Goal: Navigation & Orientation: Find specific page/section

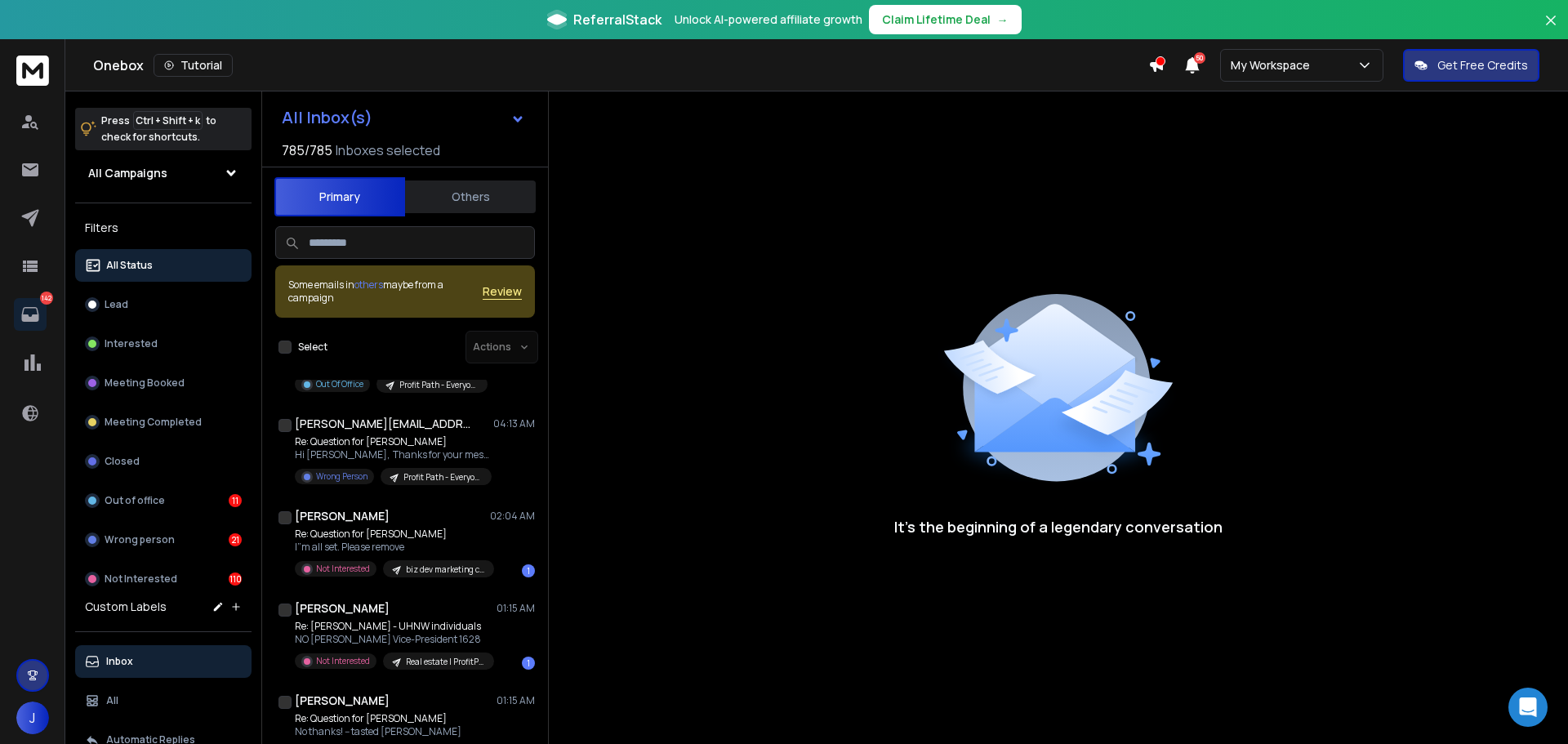
scroll to position [490, 0]
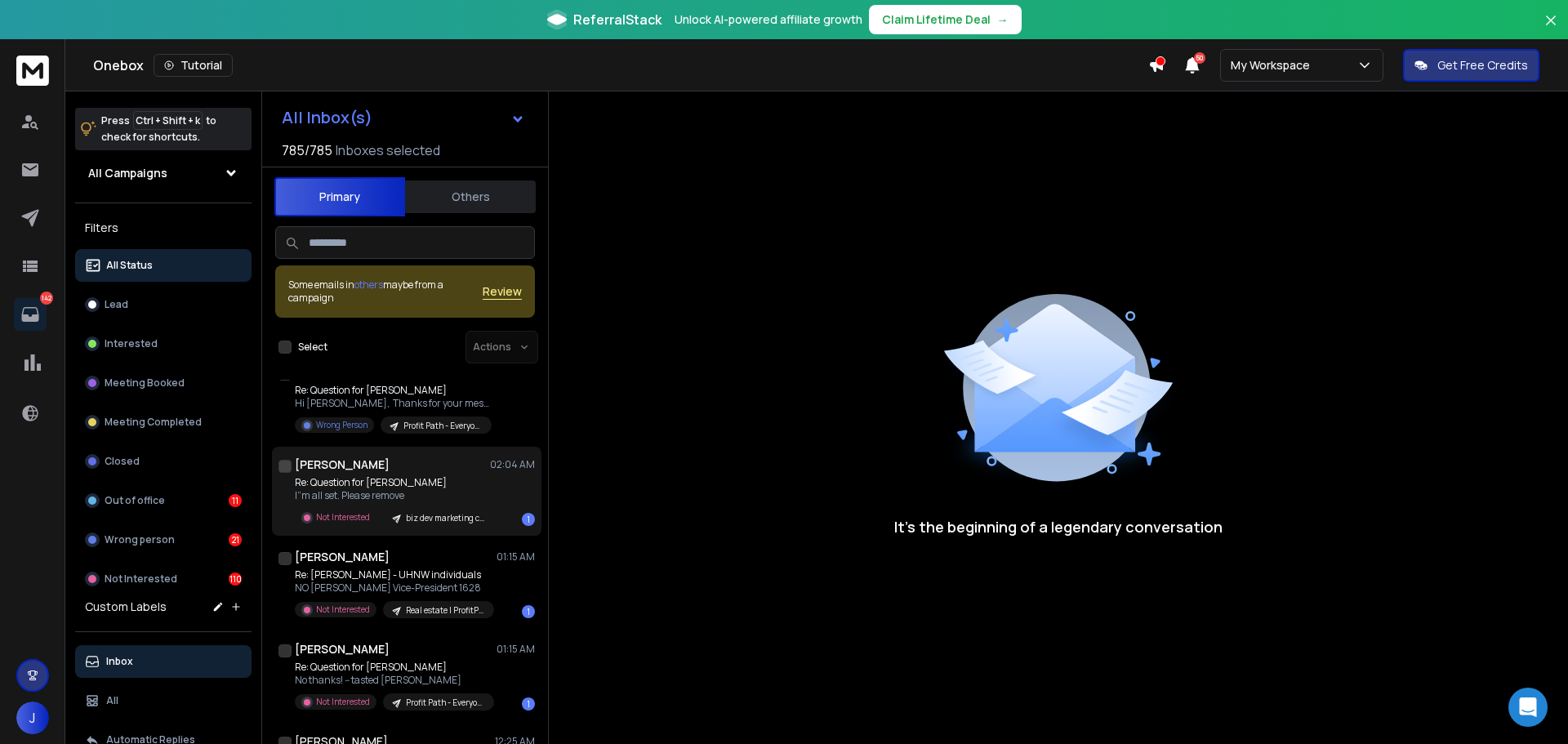
click at [506, 481] on div "Re: Question for Carol I”m all set. Please remove Not Interested biz dev market…" at bounding box center [415, 500] width 240 height 50
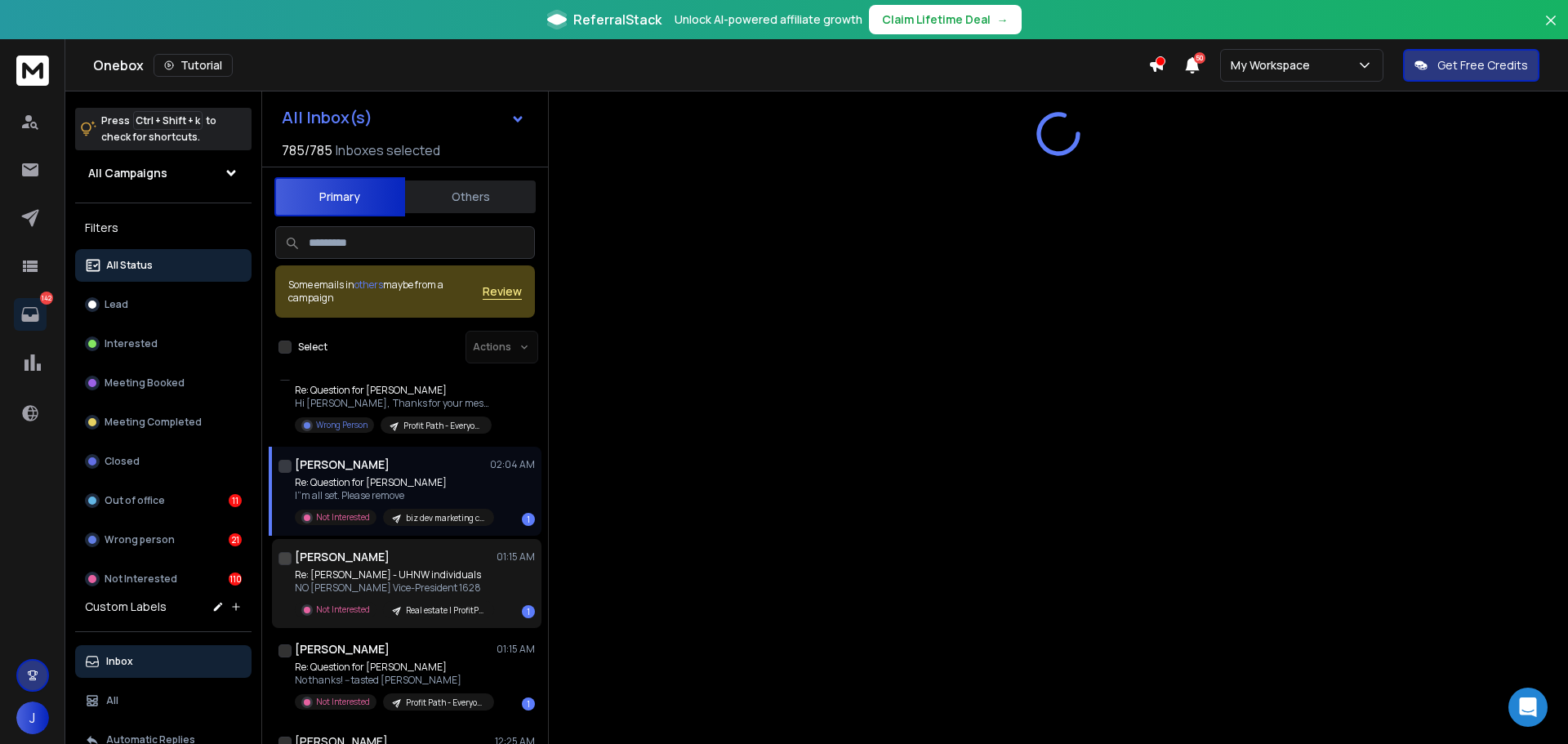
click at [481, 560] on div "Scott Lewis 01:15 AM" at bounding box center [415, 556] width 240 height 16
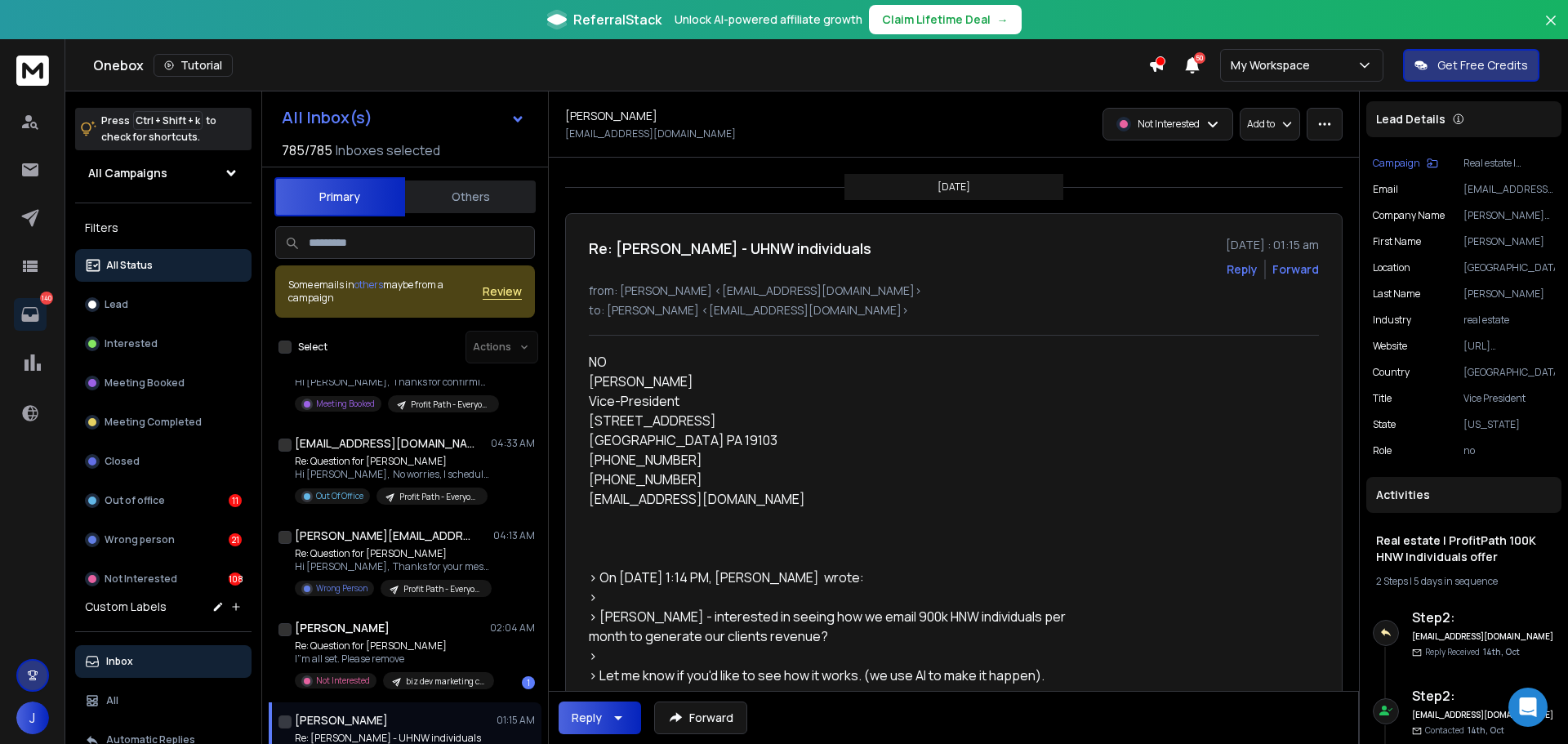
scroll to position [0, 0]
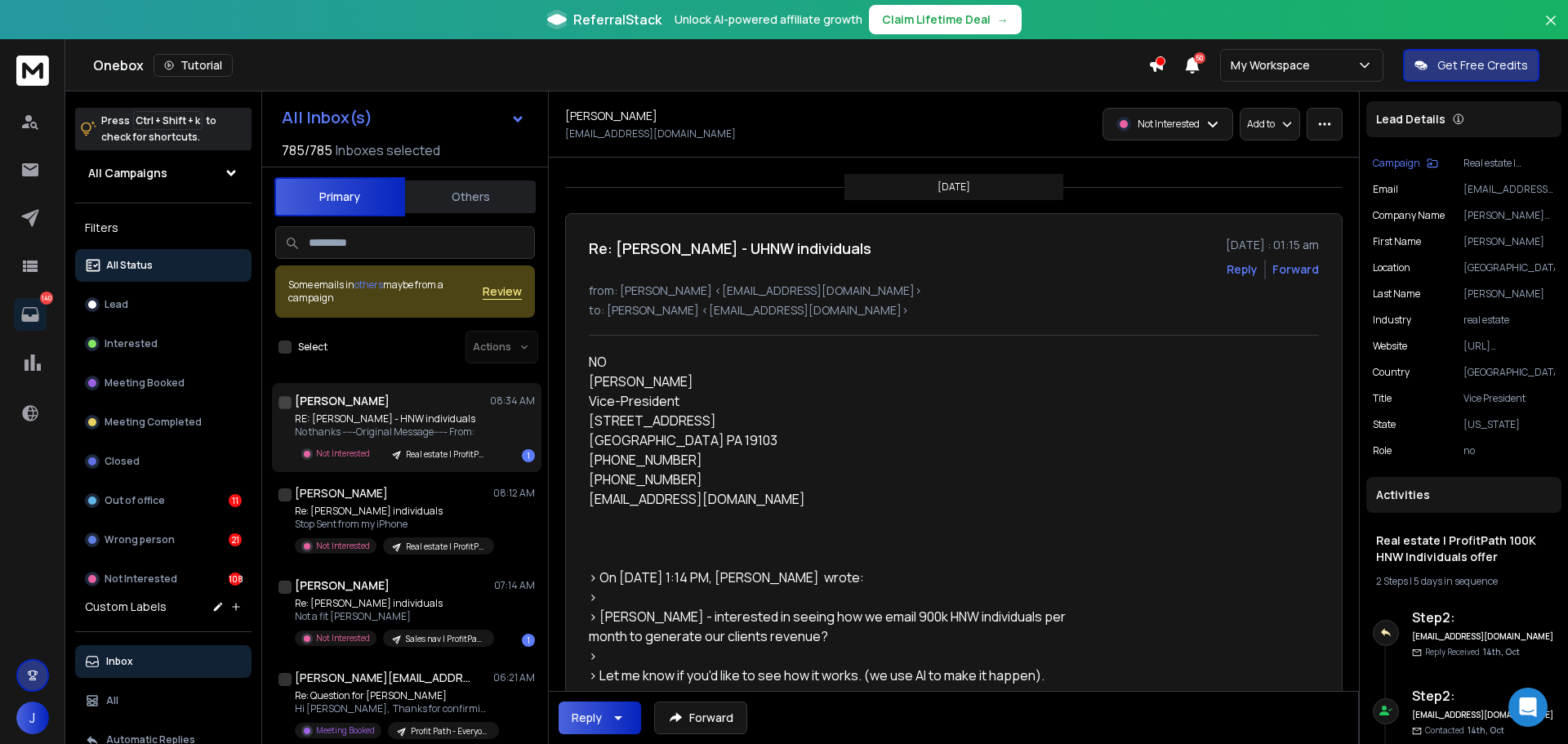
click at [370, 409] on div "Brad Augustine 08:34 AM RE: Bradford - HNW individuals No thanks -----Original …" at bounding box center [415, 427] width 240 height 70
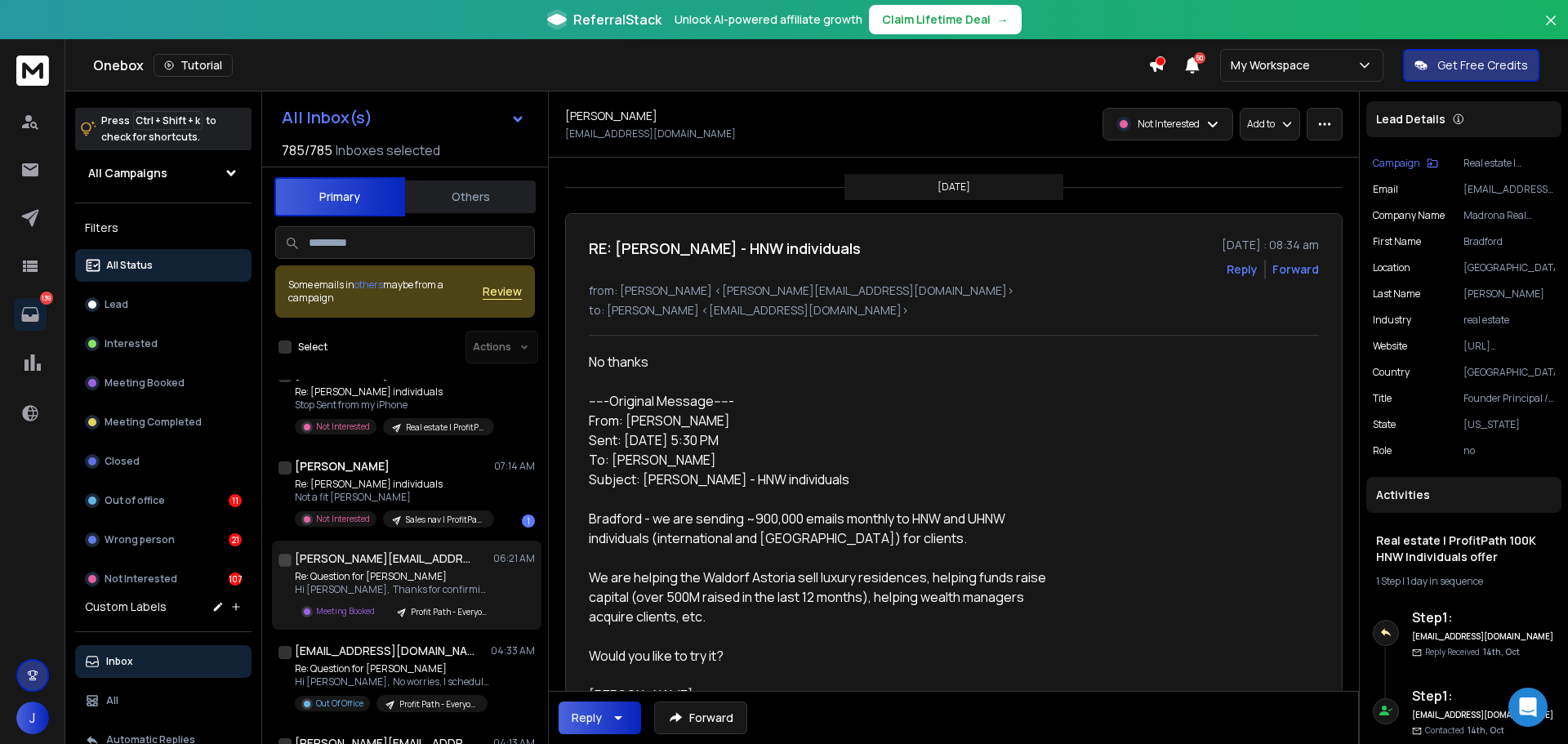
scroll to position [81, 0]
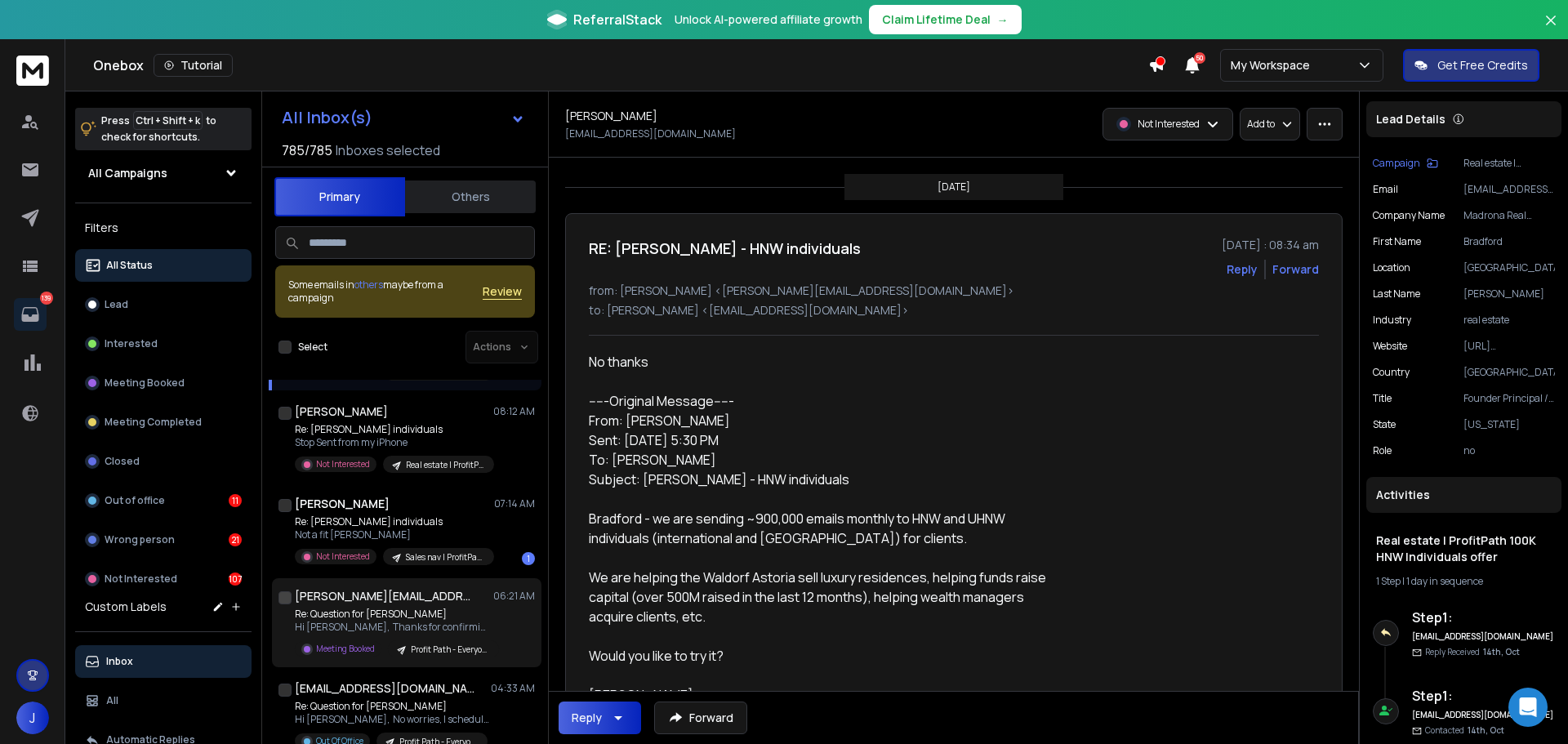
click at [441, 607] on p "Re: Question for [PERSON_NAME]" at bounding box center [392, 614] width 196 height 13
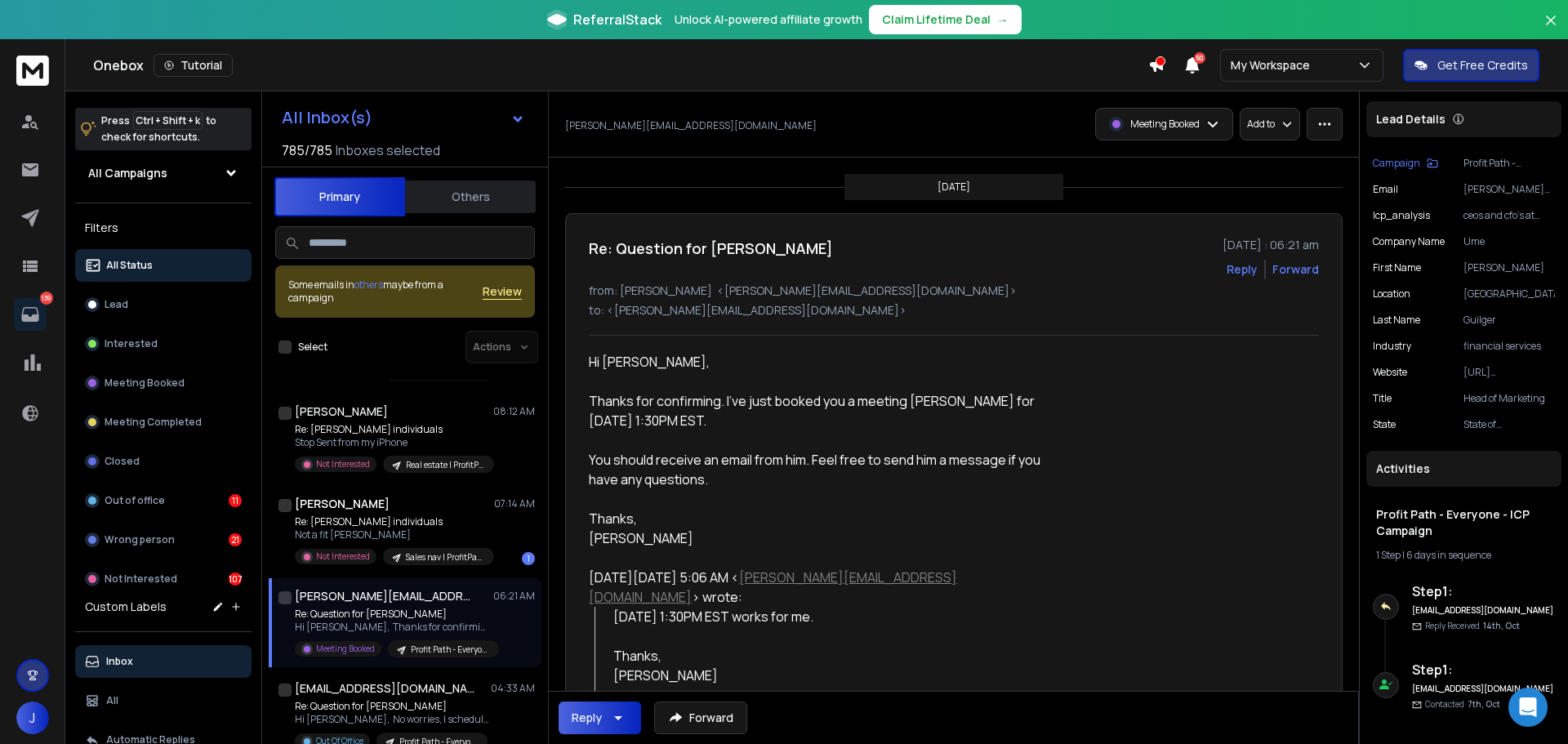
click at [1180, 128] on p "Meeting Booked" at bounding box center [1165, 124] width 70 height 13
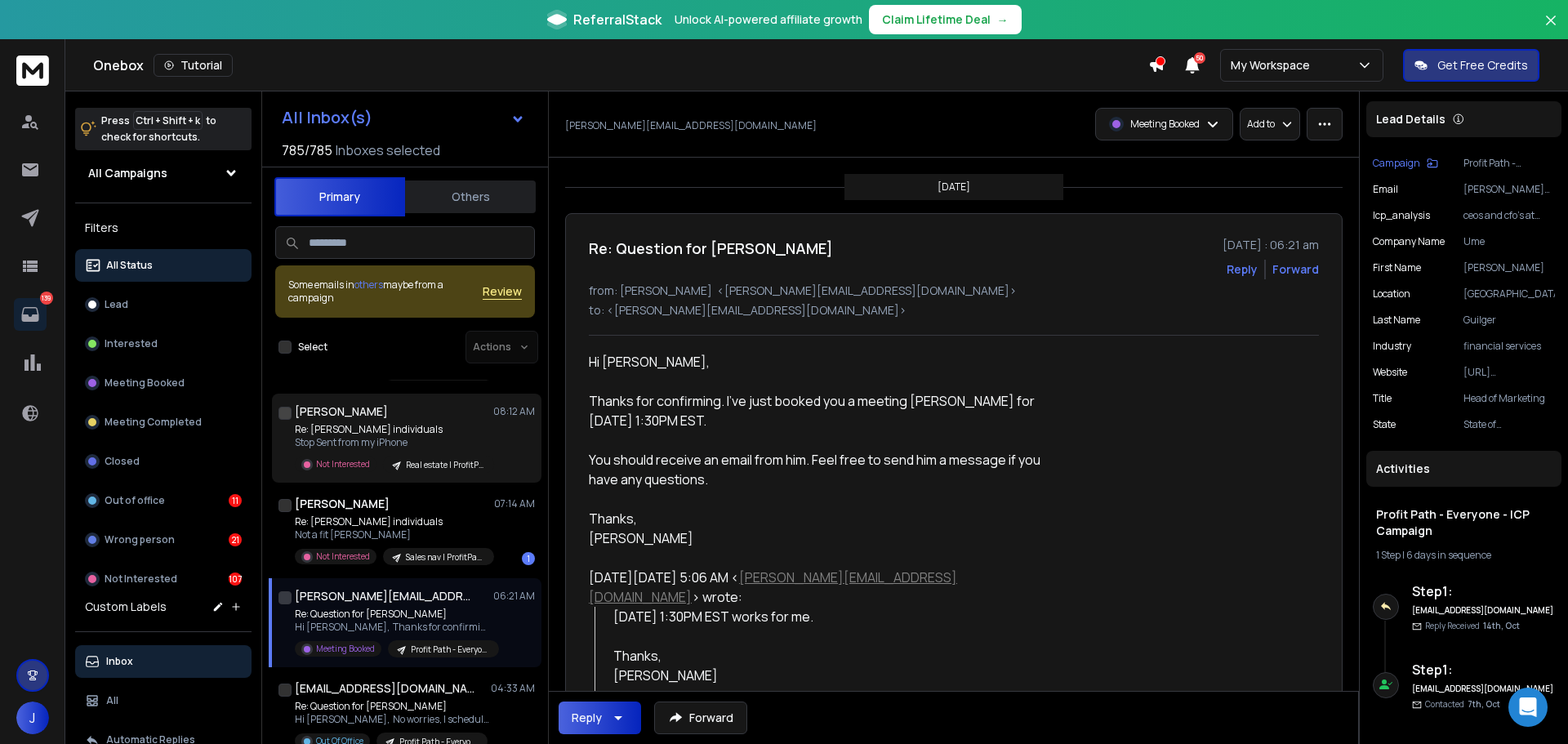
scroll to position [0, 0]
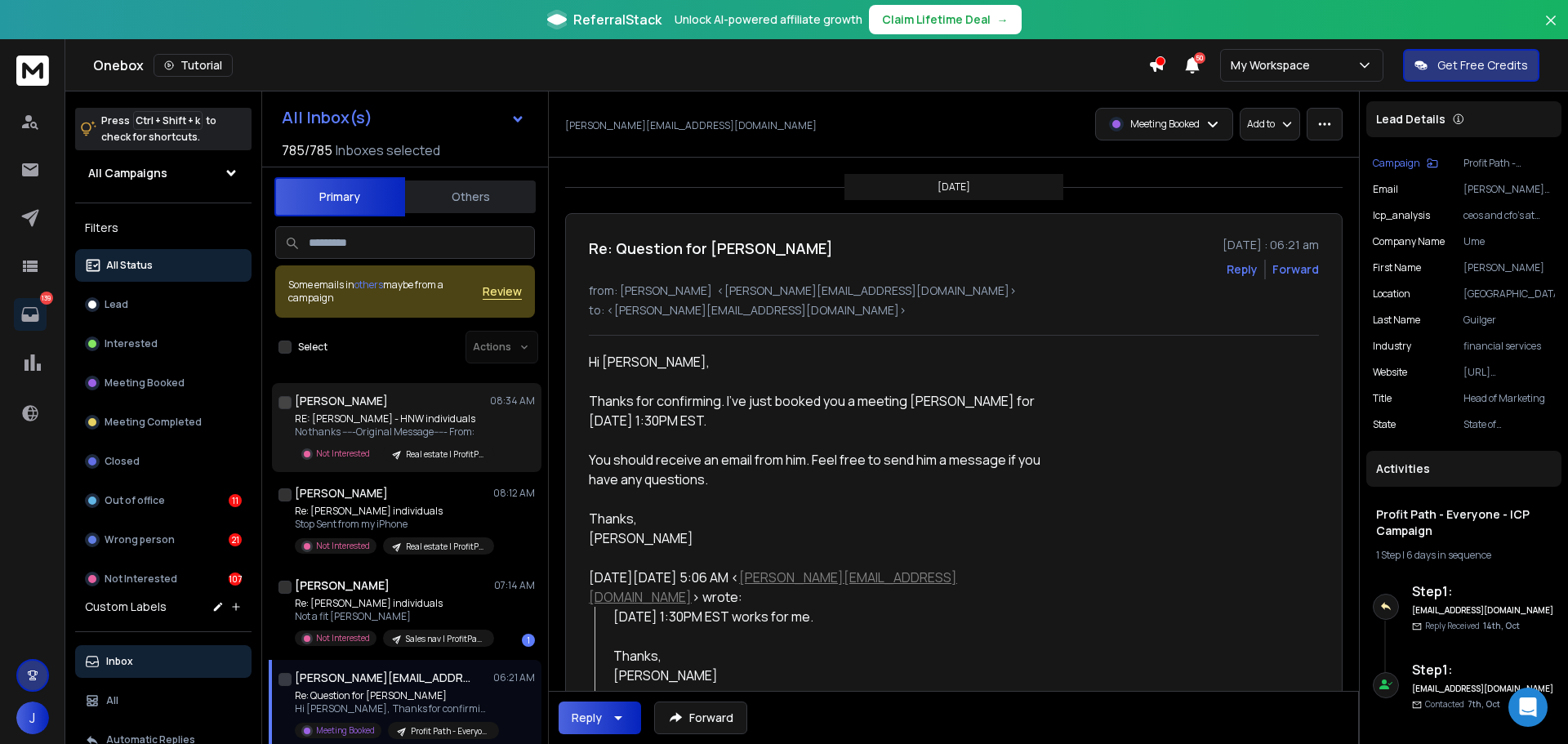
click at [443, 408] on div "Brad Augustine 08:34 AM" at bounding box center [415, 401] width 240 height 16
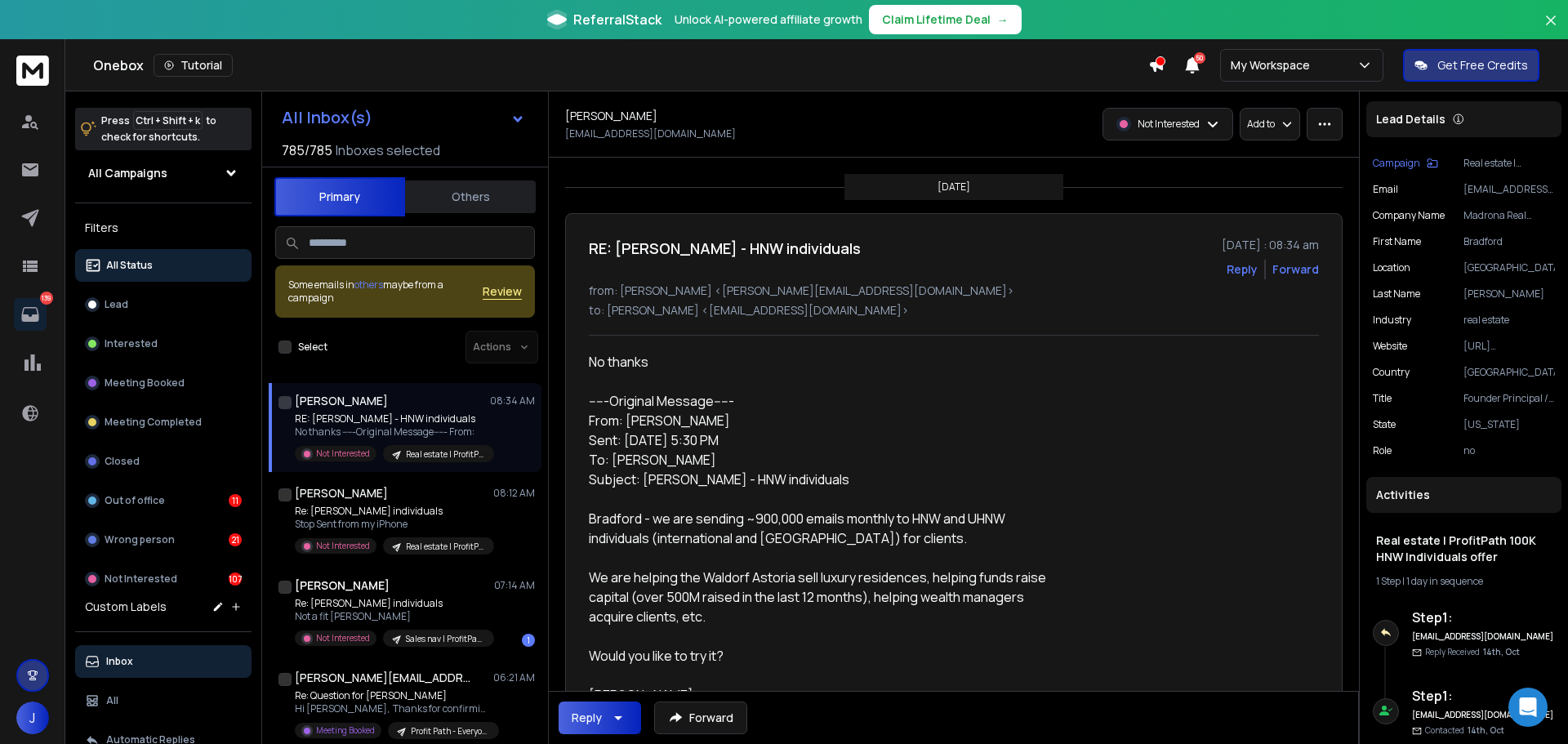
click at [913, 411] on div "No thanks -----Original Message----- From: Daniel Fitzpatrick Sent: Monday, Oct…" at bounding box center [833, 574] width 490 height 444
click at [41, 361] on icon at bounding box center [32, 362] width 24 height 24
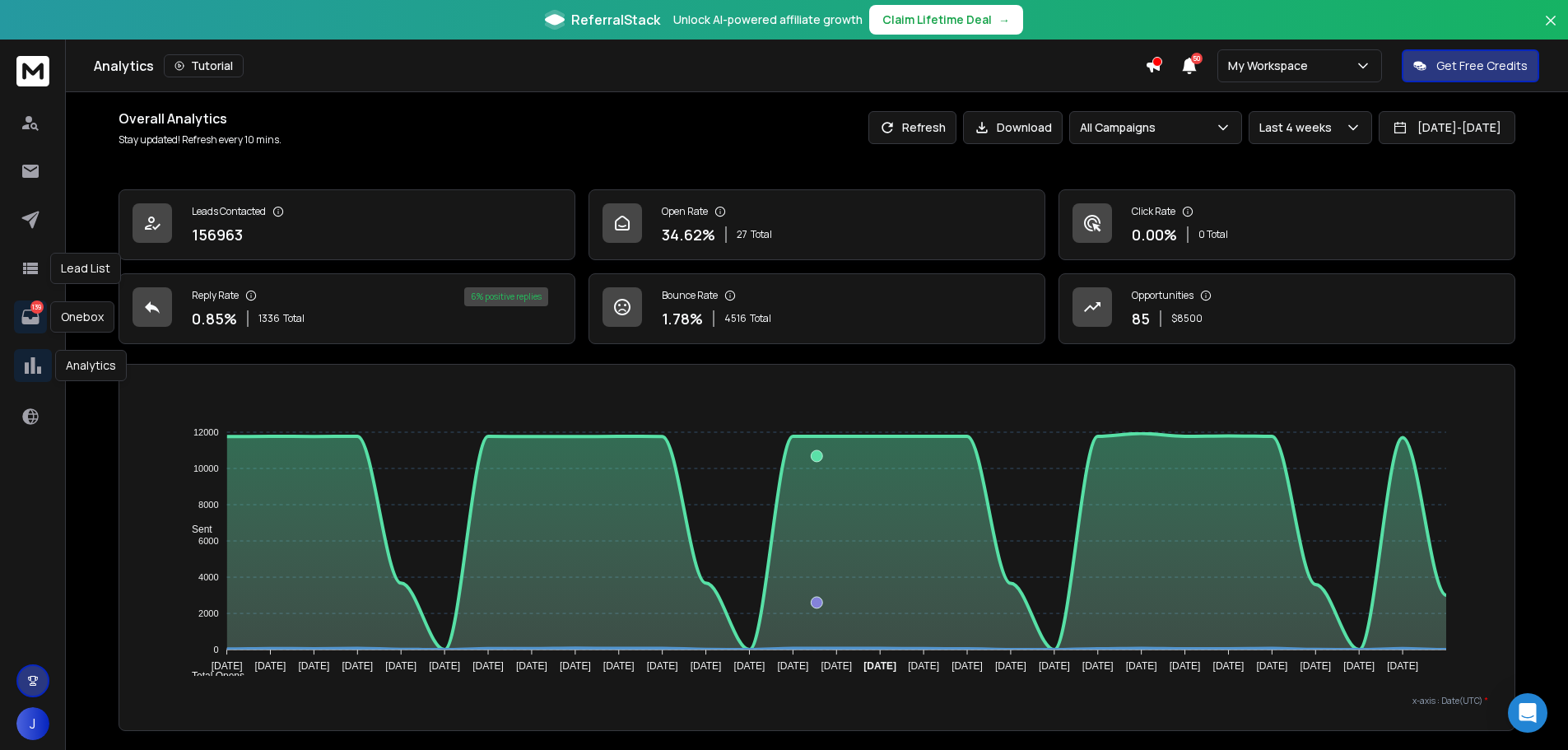
click at [34, 302] on p "139" at bounding box center [37, 307] width 14 height 14
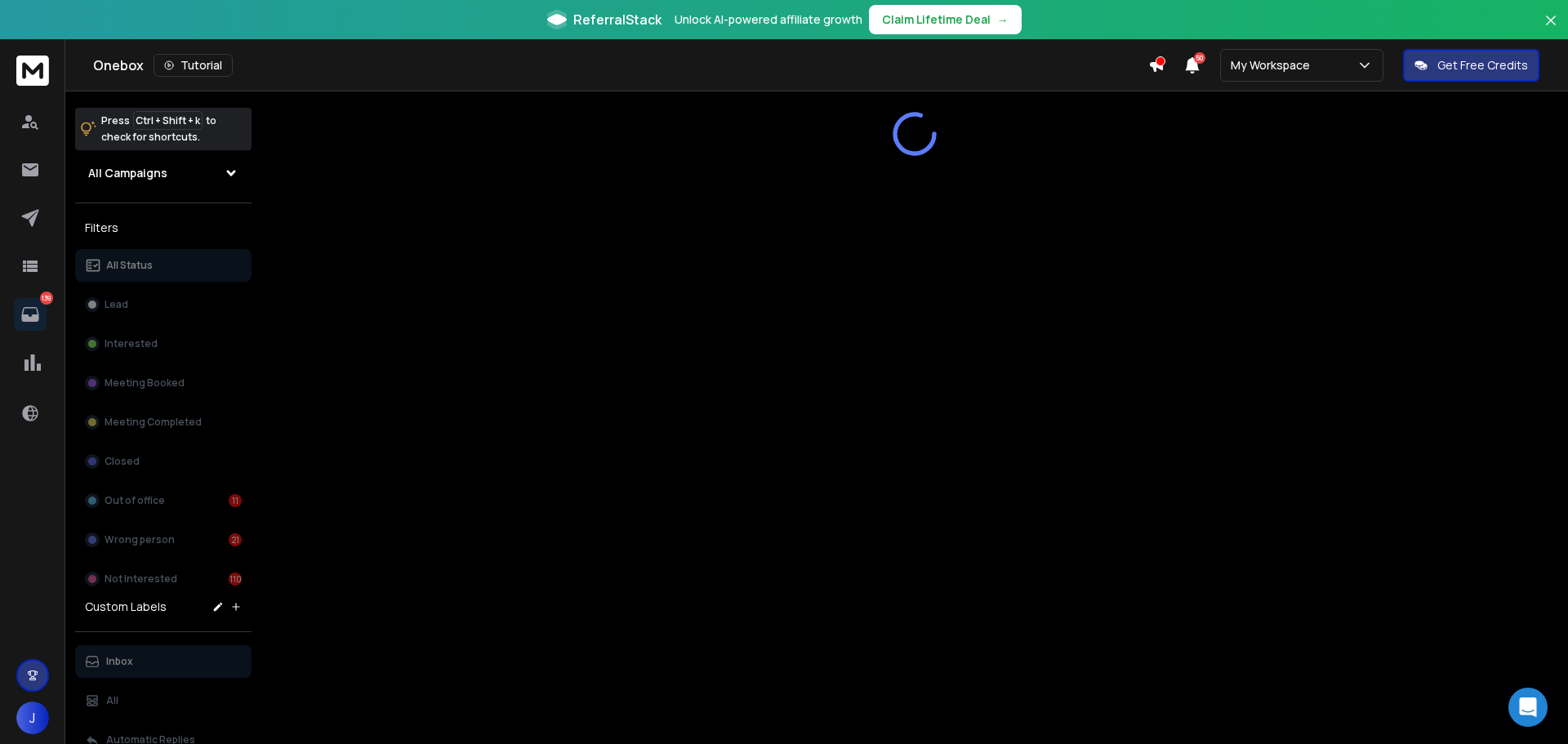
click at [202, 296] on div "All Status Lead Interested Meeting Booked Meeting Completed Closed Out of offic…" at bounding box center [163, 422] width 176 height 346
click at [152, 264] on button "All Status" at bounding box center [163, 265] width 176 height 33
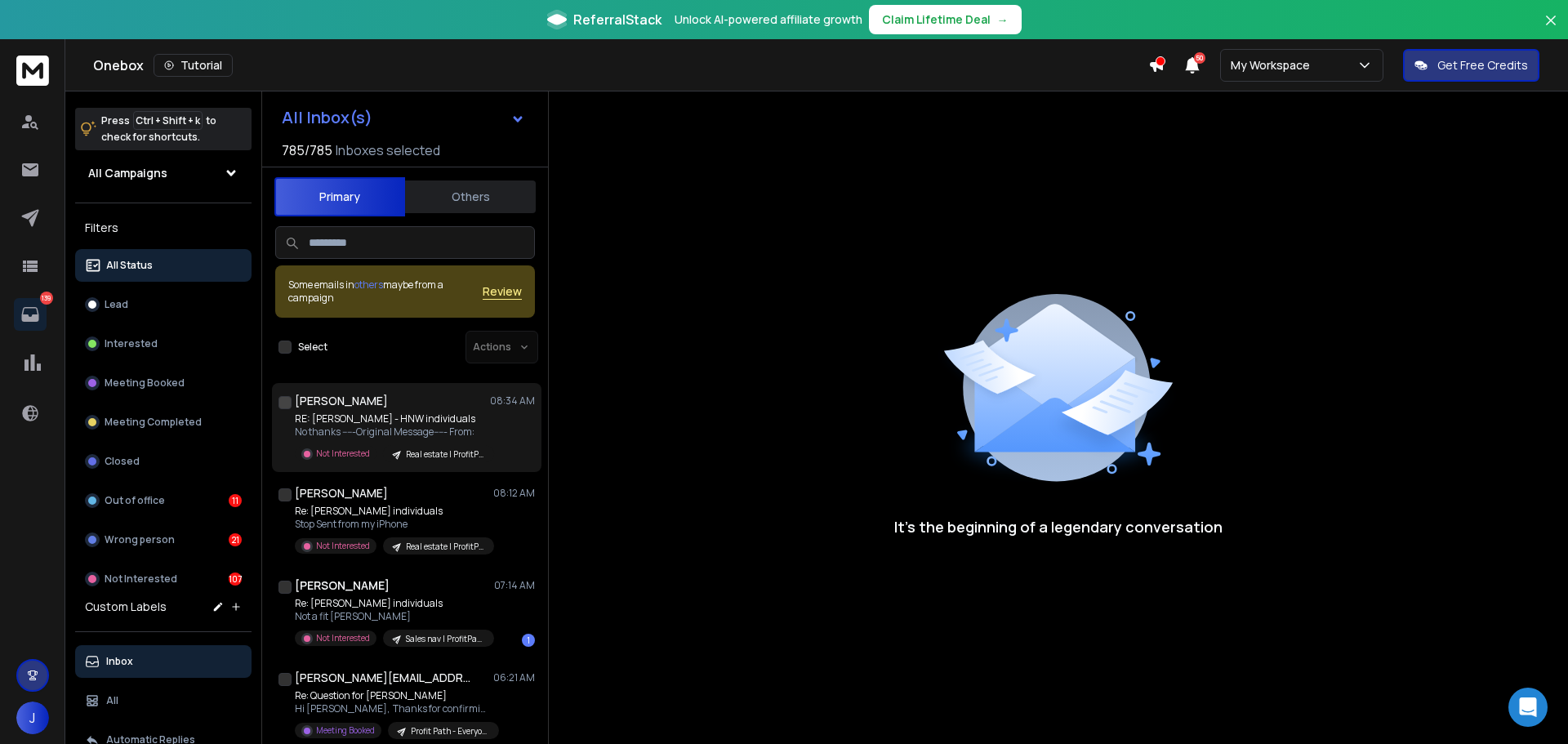
click at [438, 396] on div "Brad Augustine 08:34 AM" at bounding box center [415, 401] width 240 height 16
